Goal: Navigation & Orientation: Find specific page/section

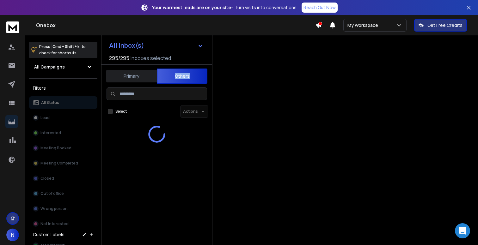
click at [171, 74] on button "Others" at bounding box center [182, 76] width 51 height 15
click at [144, 72] on button "Primary" at bounding box center [131, 76] width 51 height 14
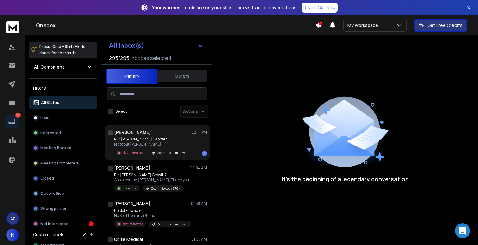
click at [184, 128] on div "[PERSON_NAME] 02:14 PM RE: [PERSON_NAME] Capital? N opt out [PERSON_NAME], Not …" at bounding box center [157, 142] width 104 height 34
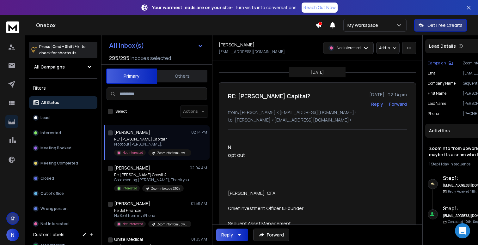
click at [183, 75] on button "Others" at bounding box center [182, 76] width 51 height 14
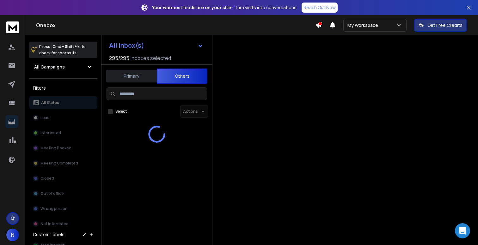
drag, startPoint x: 183, startPoint y: 75, endPoint x: 137, endPoint y: 76, distance: 45.8
click at [183, 75] on button "Others" at bounding box center [182, 76] width 51 height 15
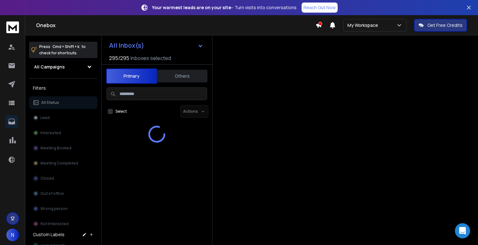
click at [137, 76] on button "Primary" at bounding box center [131, 76] width 51 height 15
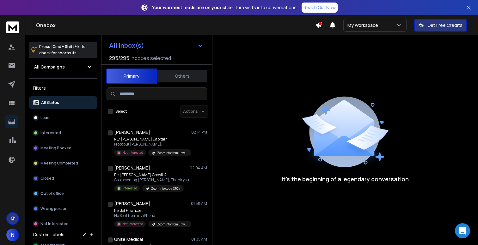
click at [183, 81] on button "Others" at bounding box center [182, 76] width 51 height 14
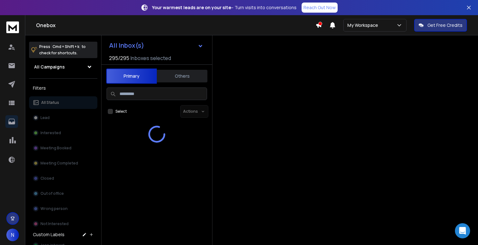
click at [140, 80] on button "Primary" at bounding box center [131, 76] width 51 height 15
